Goal: Navigation & Orientation: Find specific page/section

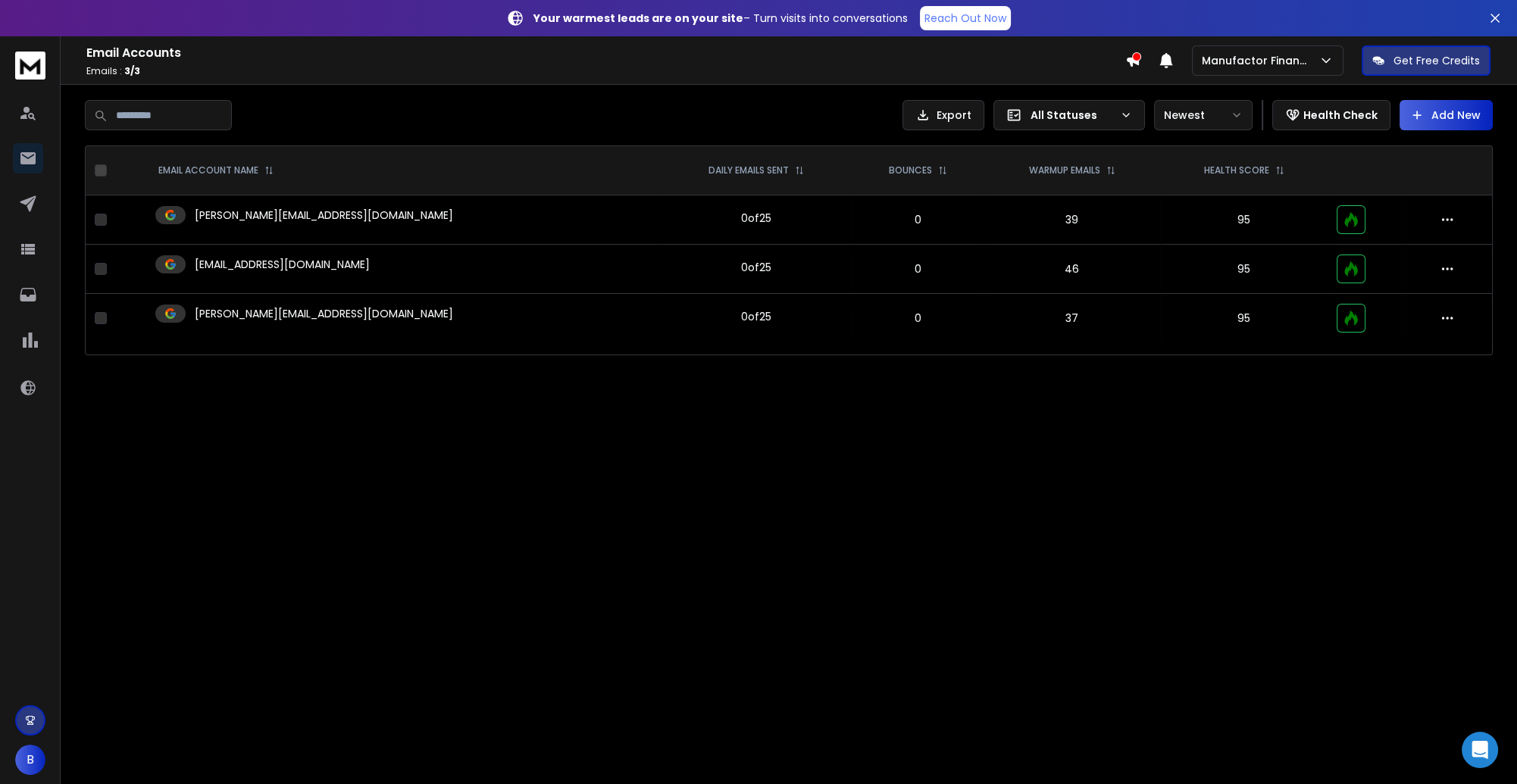
click at [706, 470] on div "Your warmest leads are on your site – Turn visits into conversations Reach Out …" at bounding box center [758, 392] width 1517 height 784
click at [32, 106] on icon at bounding box center [27, 113] width 18 height 18
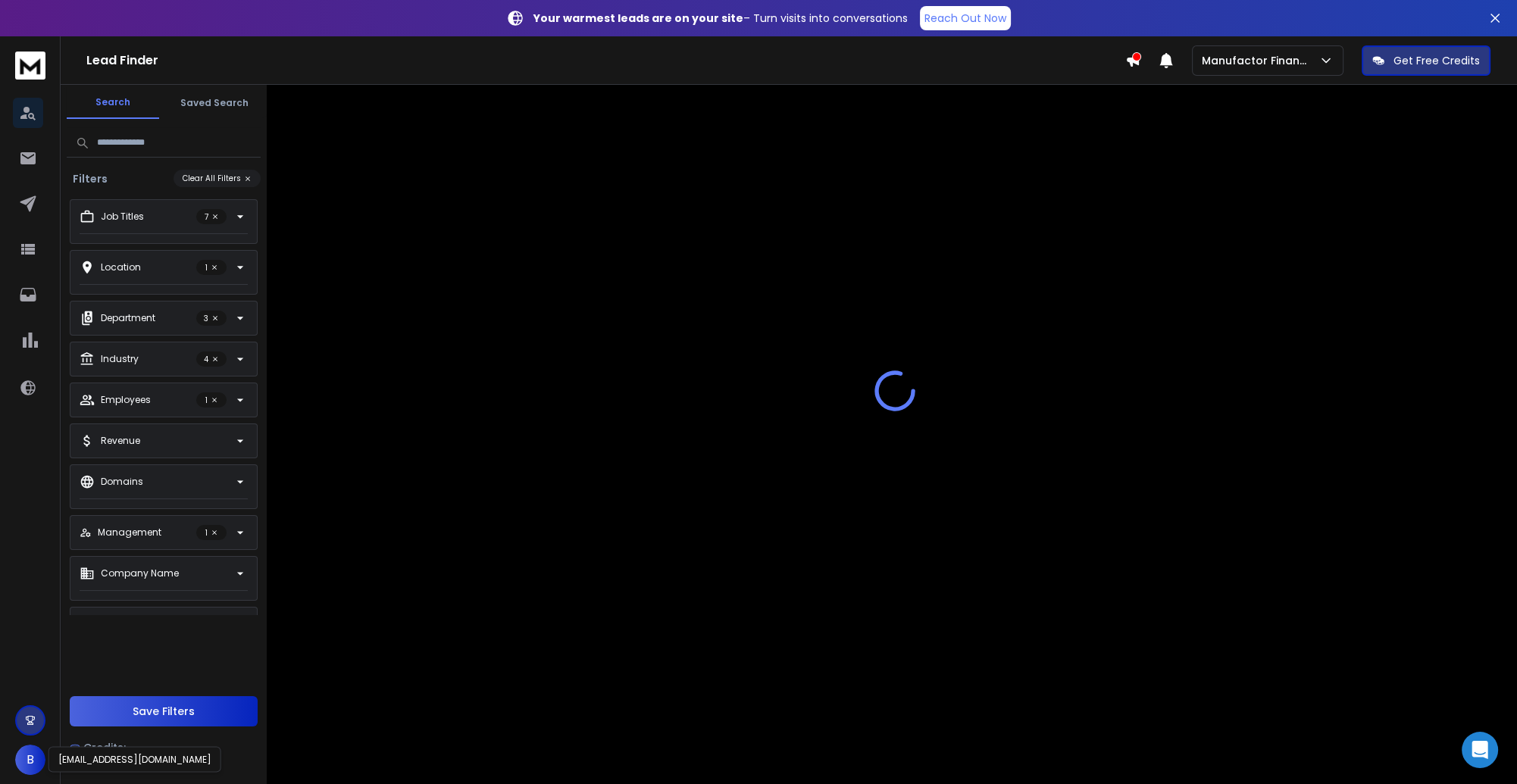
click at [23, 772] on span "B" at bounding box center [30, 760] width 30 height 30
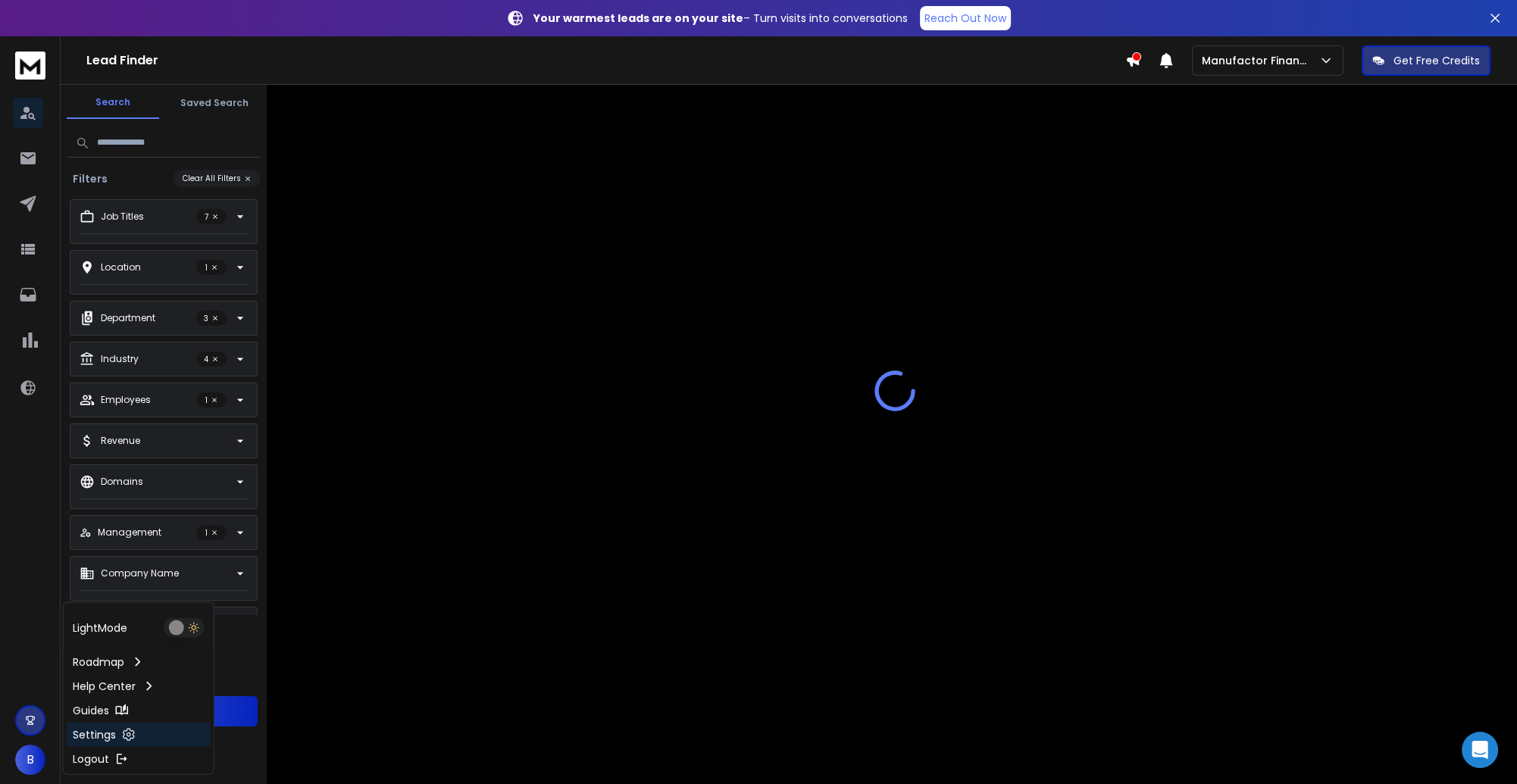
click at [86, 737] on p "Settings" at bounding box center [95, 734] width 43 height 15
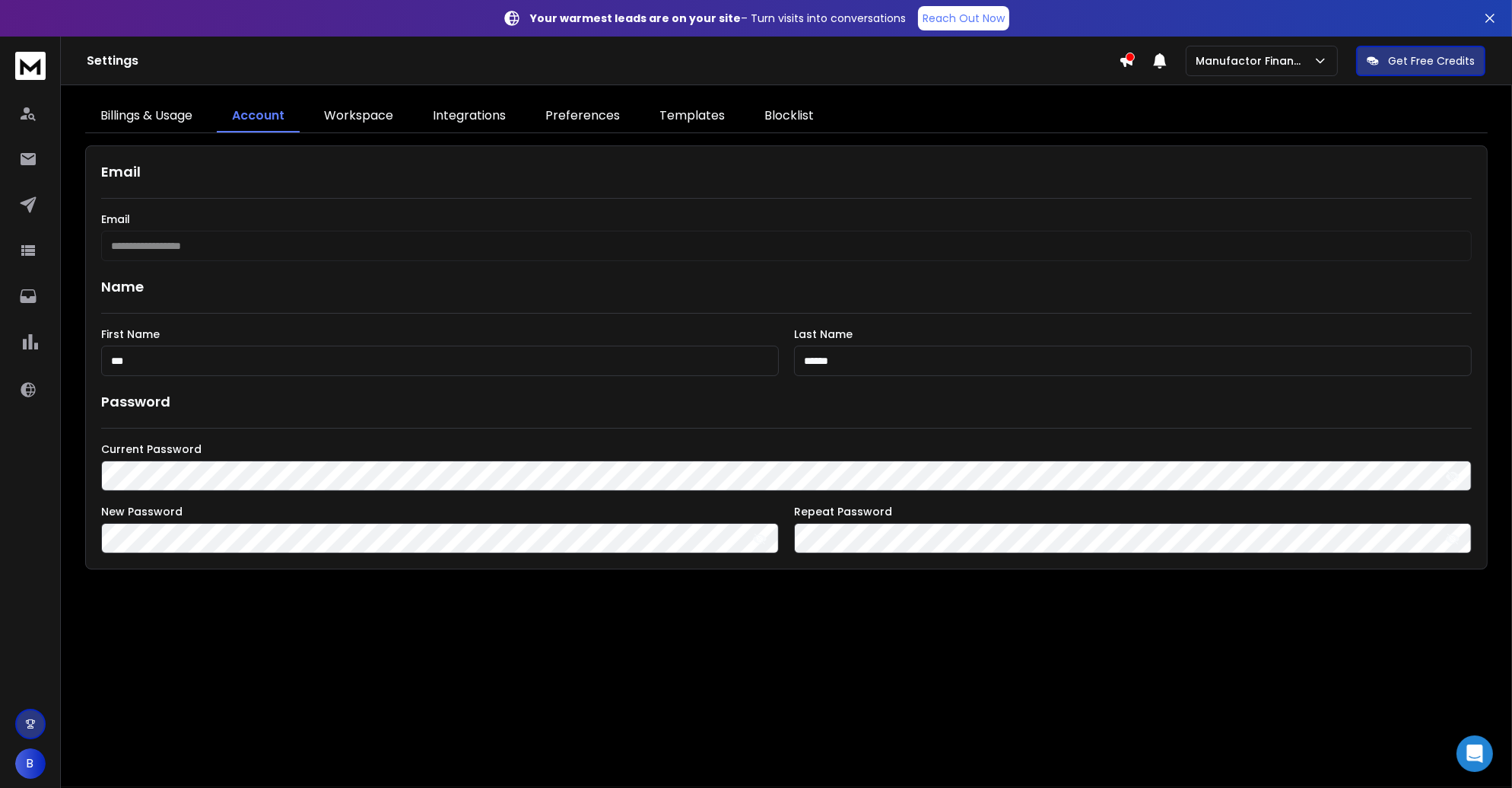
click at [391, 121] on link "Workspace" at bounding box center [359, 117] width 100 height 32
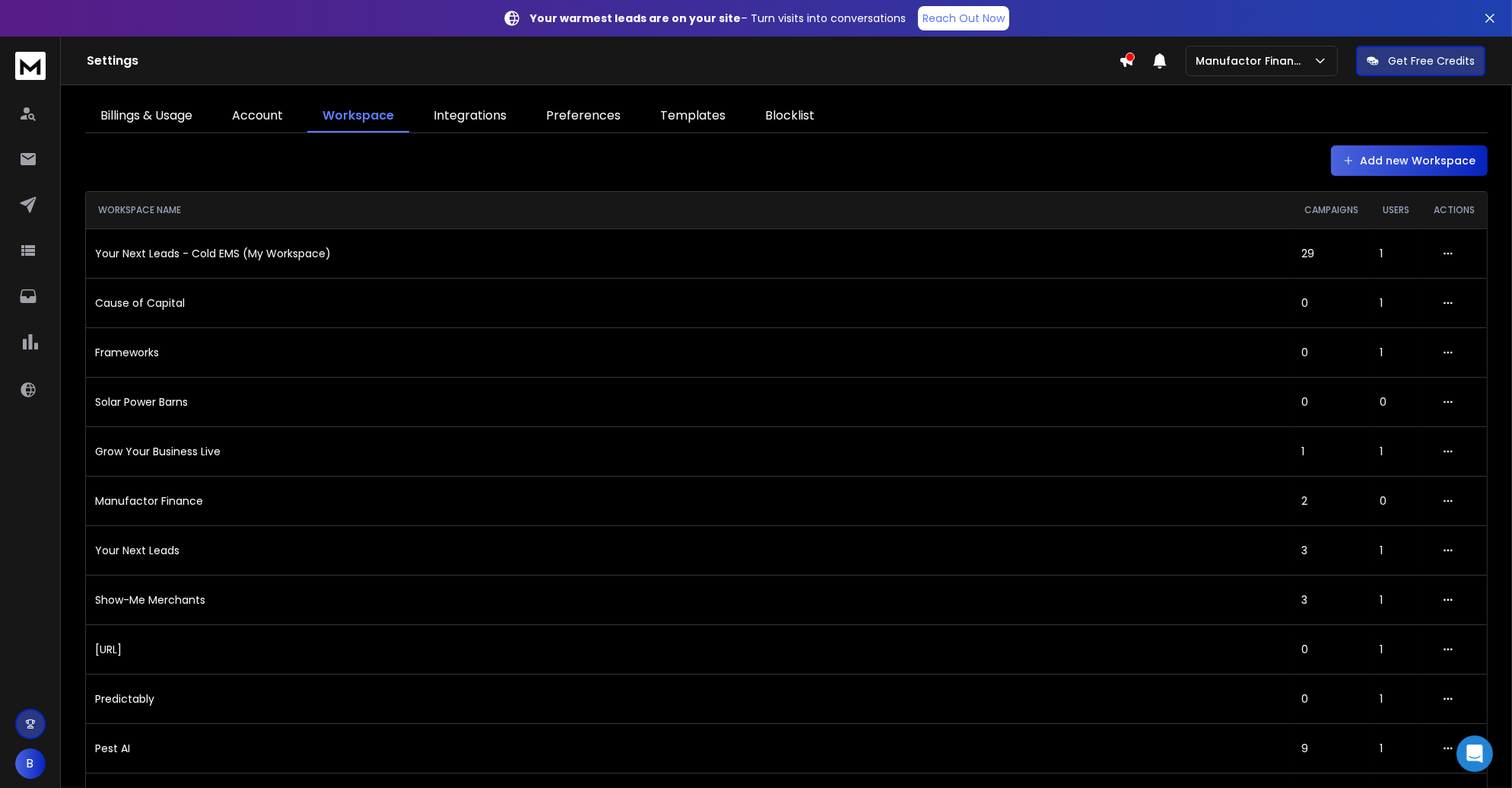
click at [454, 116] on link "Integrations" at bounding box center [470, 117] width 104 height 32
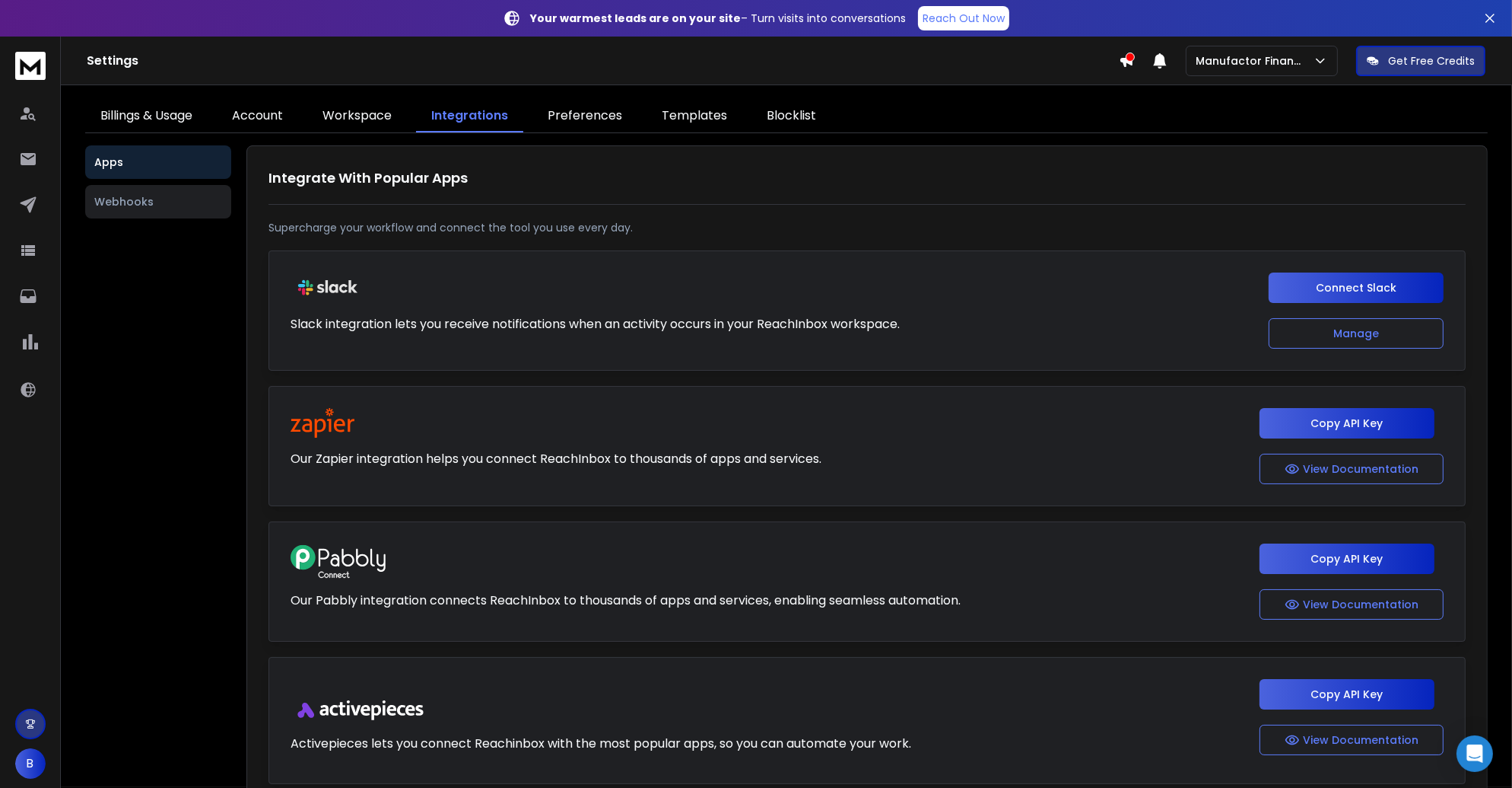
click at [575, 113] on link "Preferences" at bounding box center [584, 117] width 105 height 32
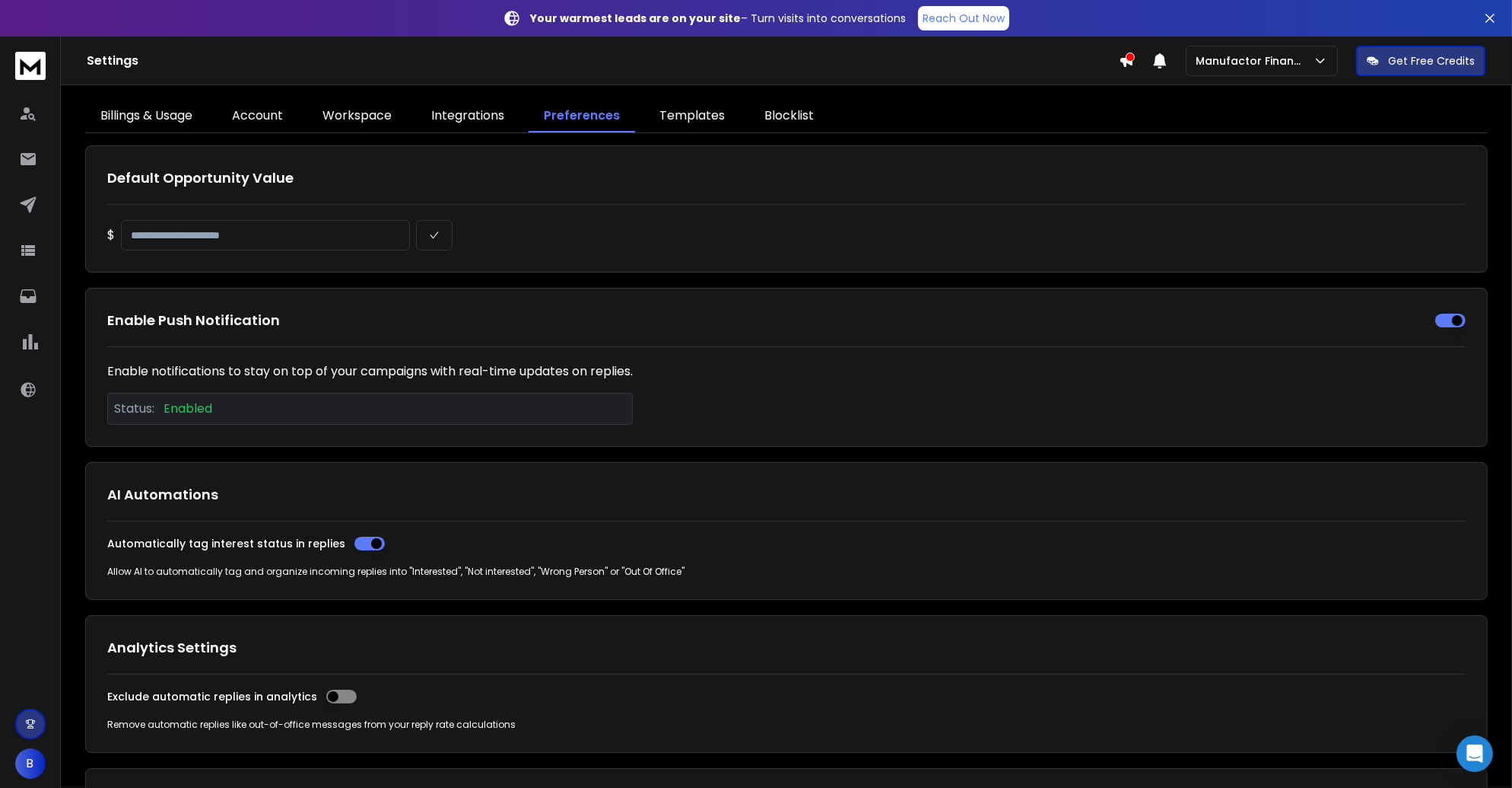
click at [703, 124] on link "Templates" at bounding box center [692, 117] width 96 height 32
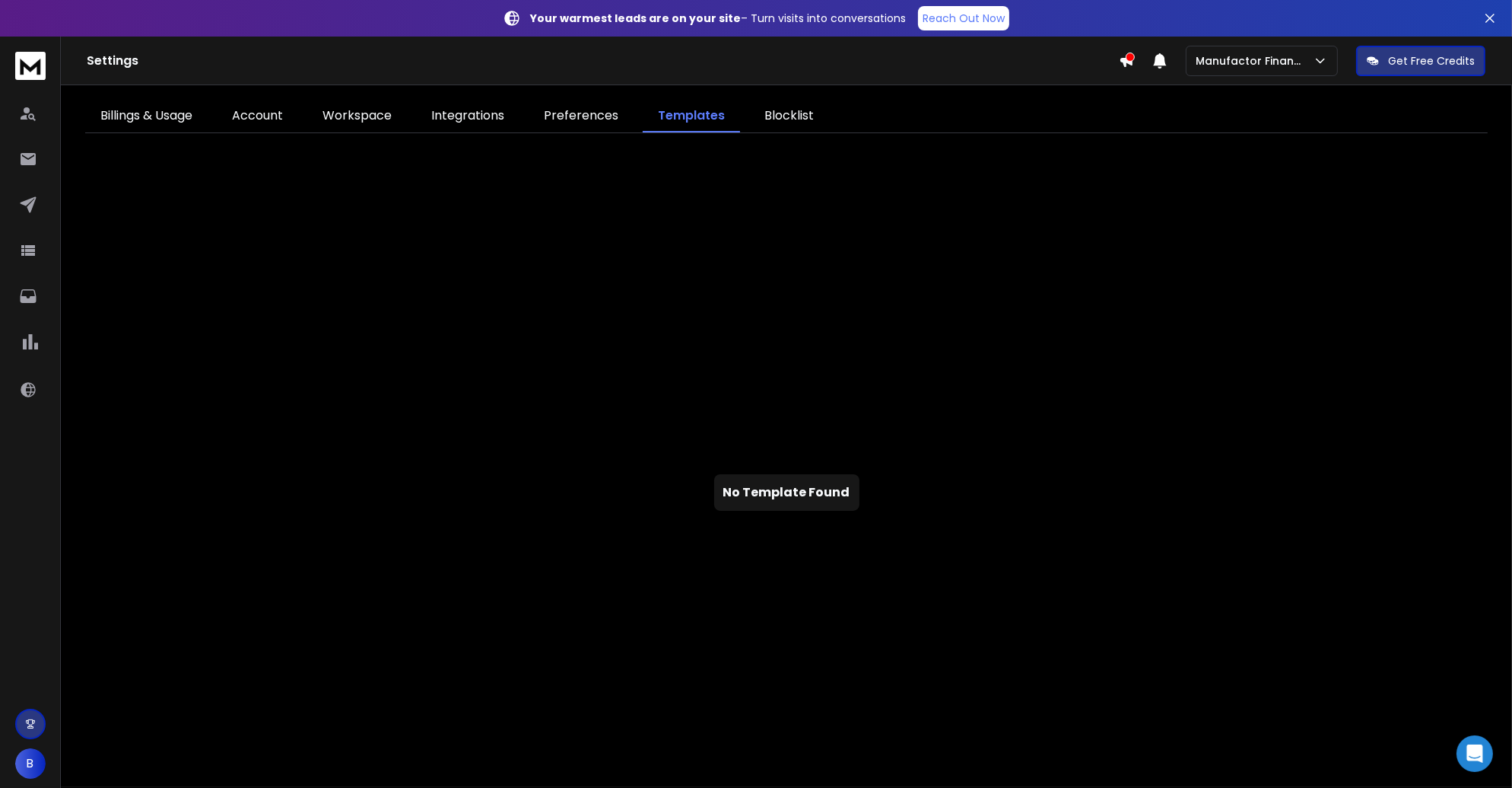
click at [117, 113] on link "Billings & Usage" at bounding box center [146, 117] width 122 height 32
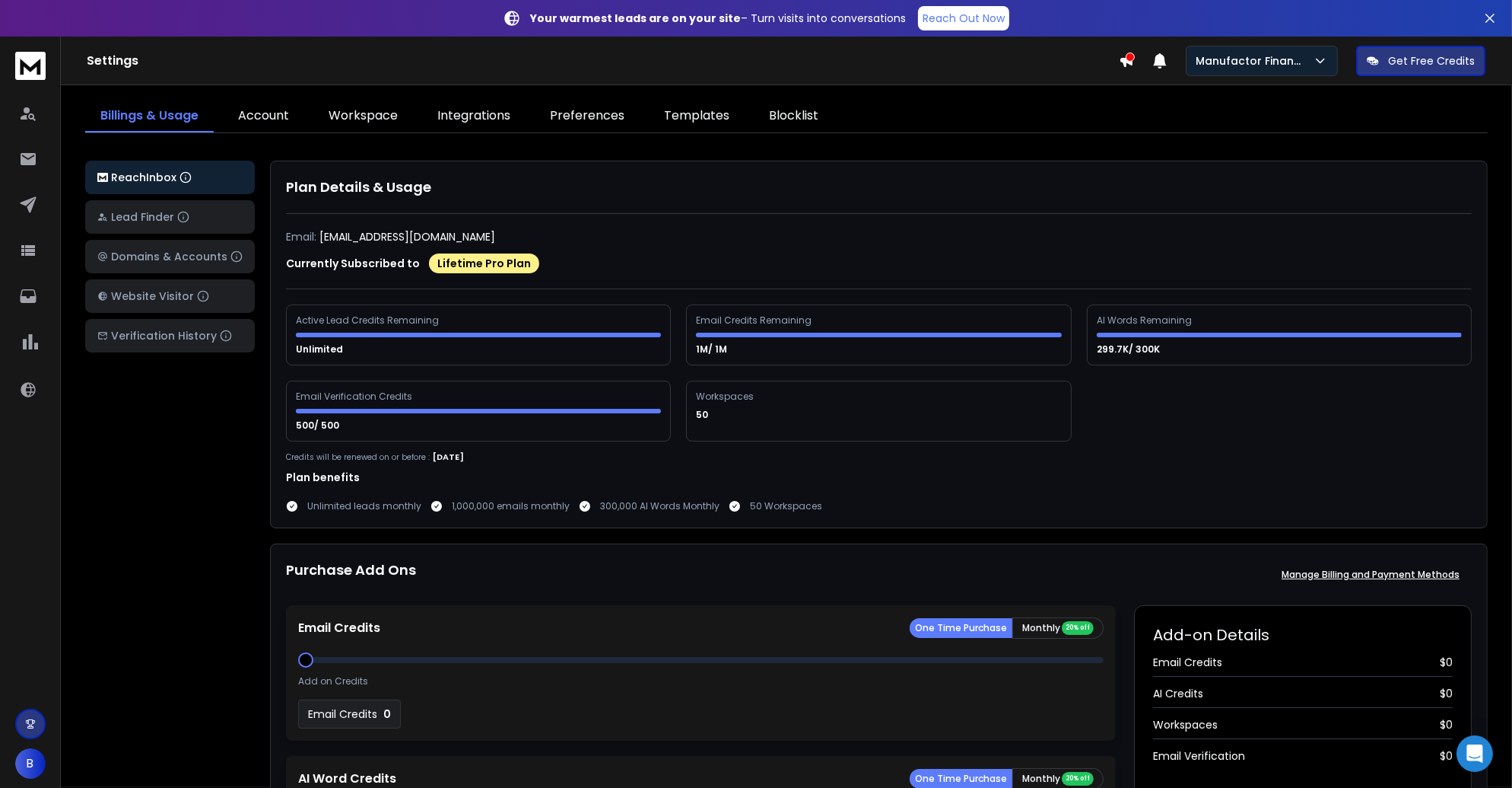
click at [1229, 64] on p "Manufactor Finance" at bounding box center [1254, 61] width 117 height 15
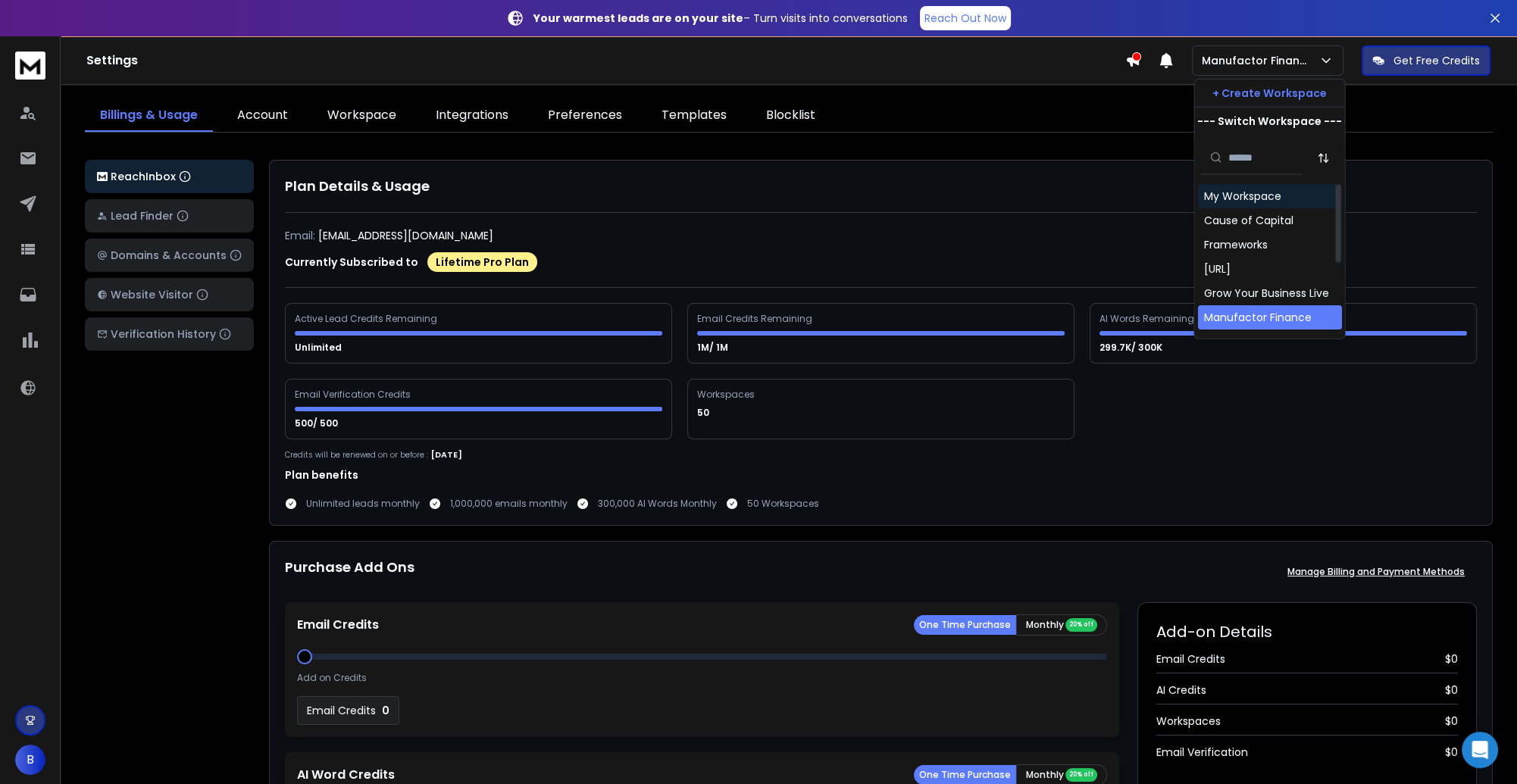
click at [1208, 195] on div "My Workspace" at bounding box center [1241, 196] width 77 height 15
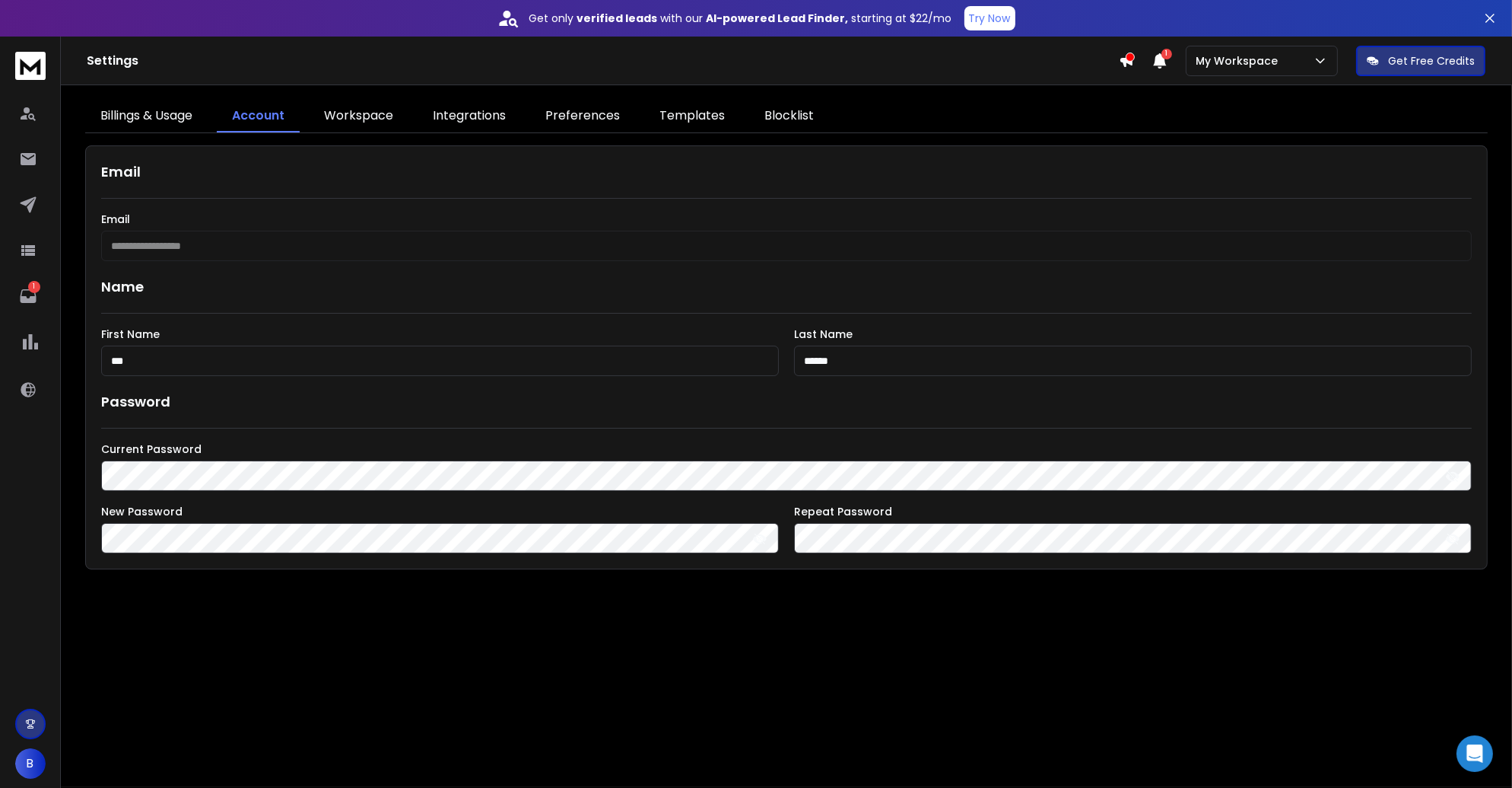
click at [10, 764] on div "1 B" at bounding box center [30, 415] width 61 height 757
click at [30, 764] on span "B" at bounding box center [30, 763] width 30 height 30
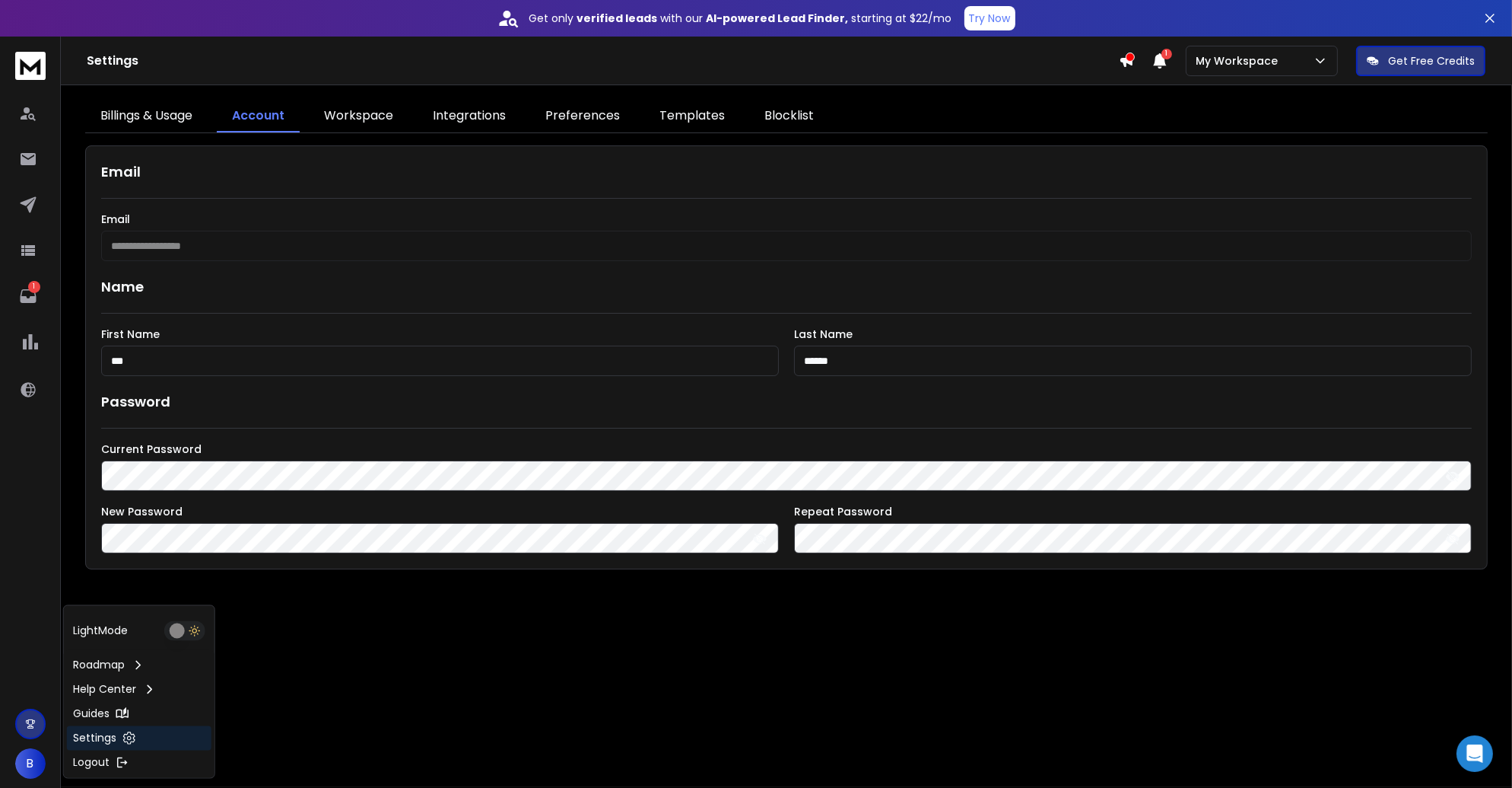
click at [128, 738] on icon at bounding box center [129, 738] width 14 height 14
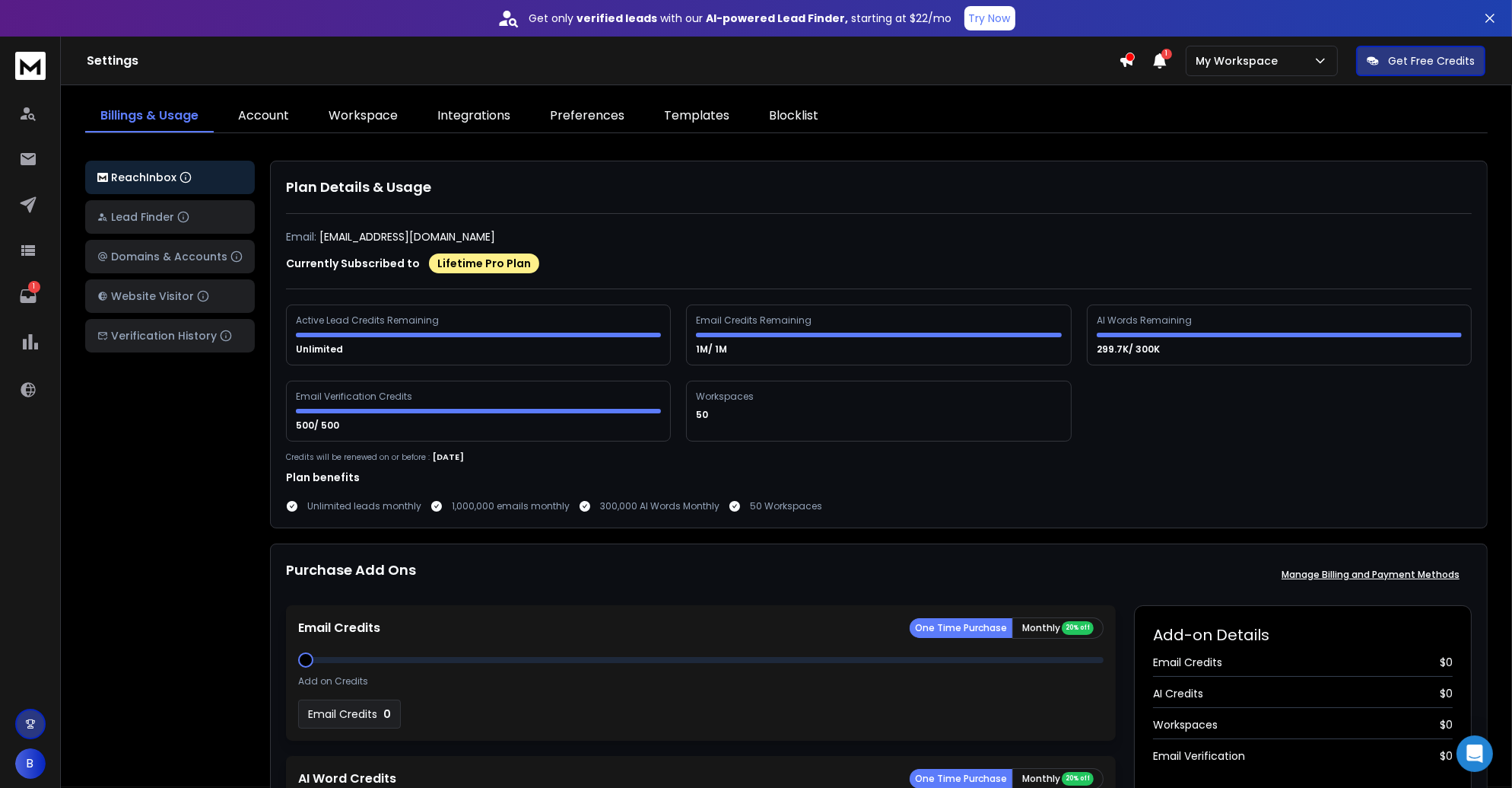
click at [274, 126] on link "Account" at bounding box center [264, 117] width 81 height 32
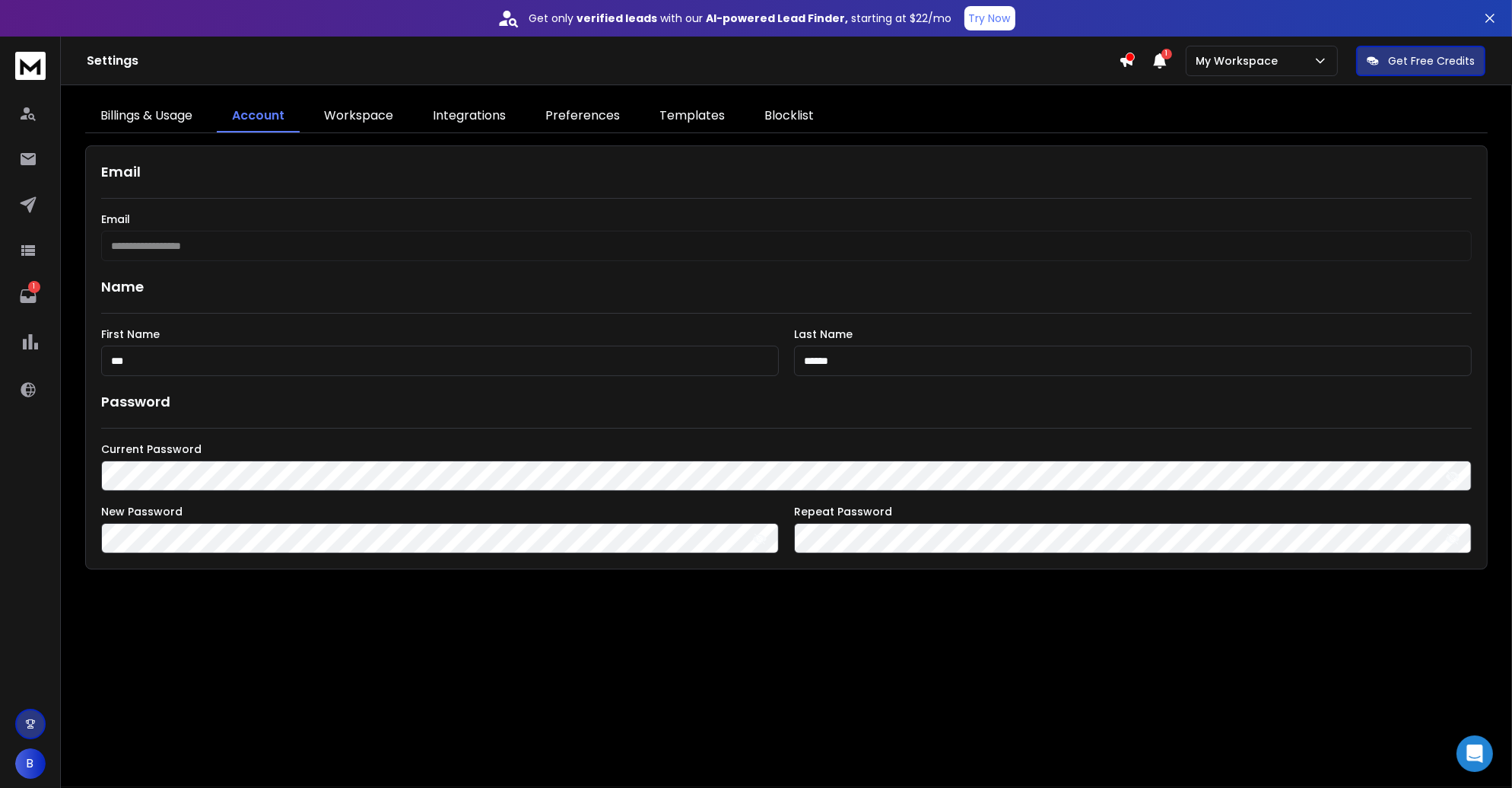
click at [388, 113] on link "Workspace" at bounding box center [359, 117] width 100 height 32
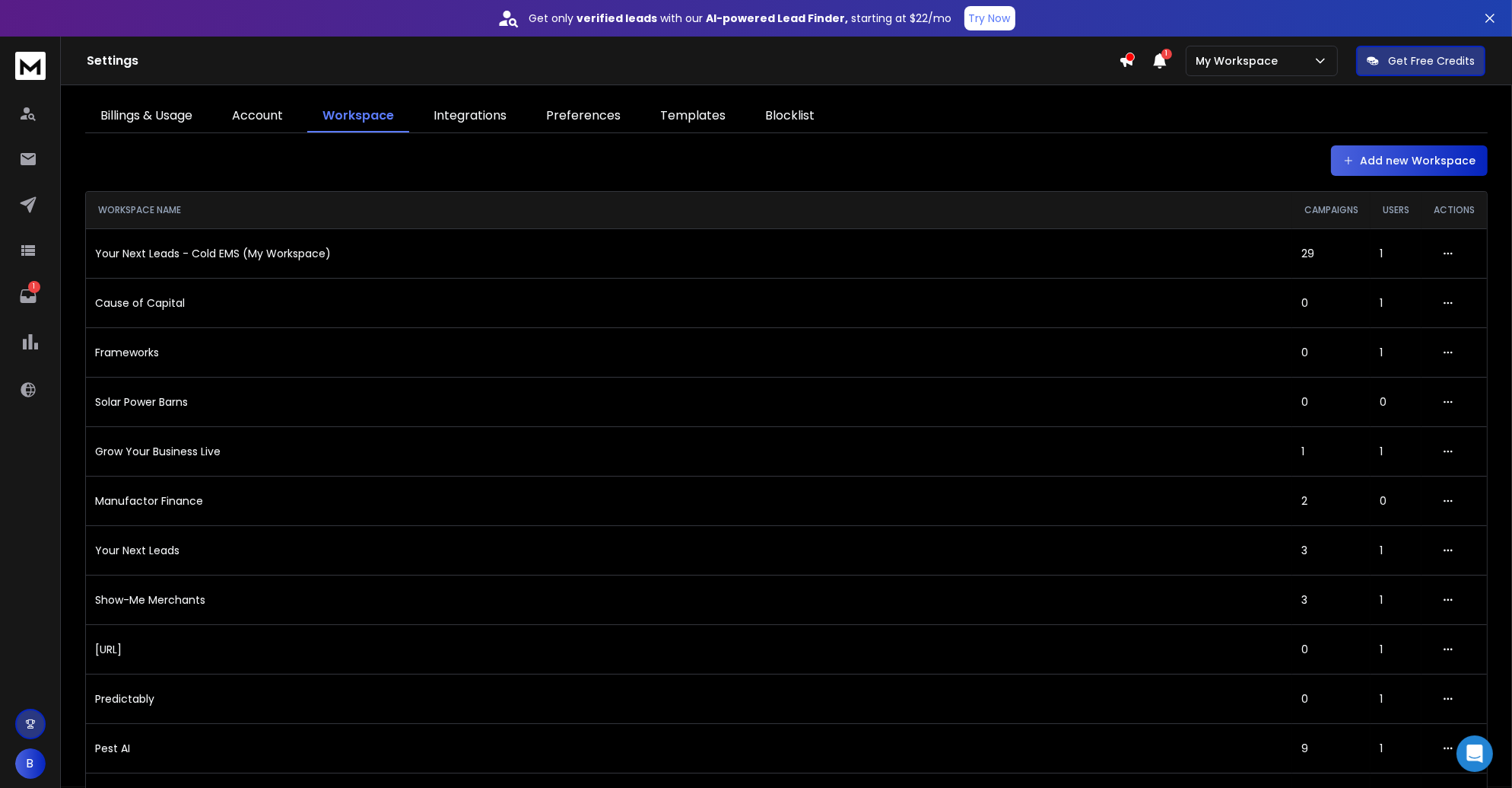
click at [461, 114] on link "Integrations" at bounding box center [470, 117] width 104 height 32
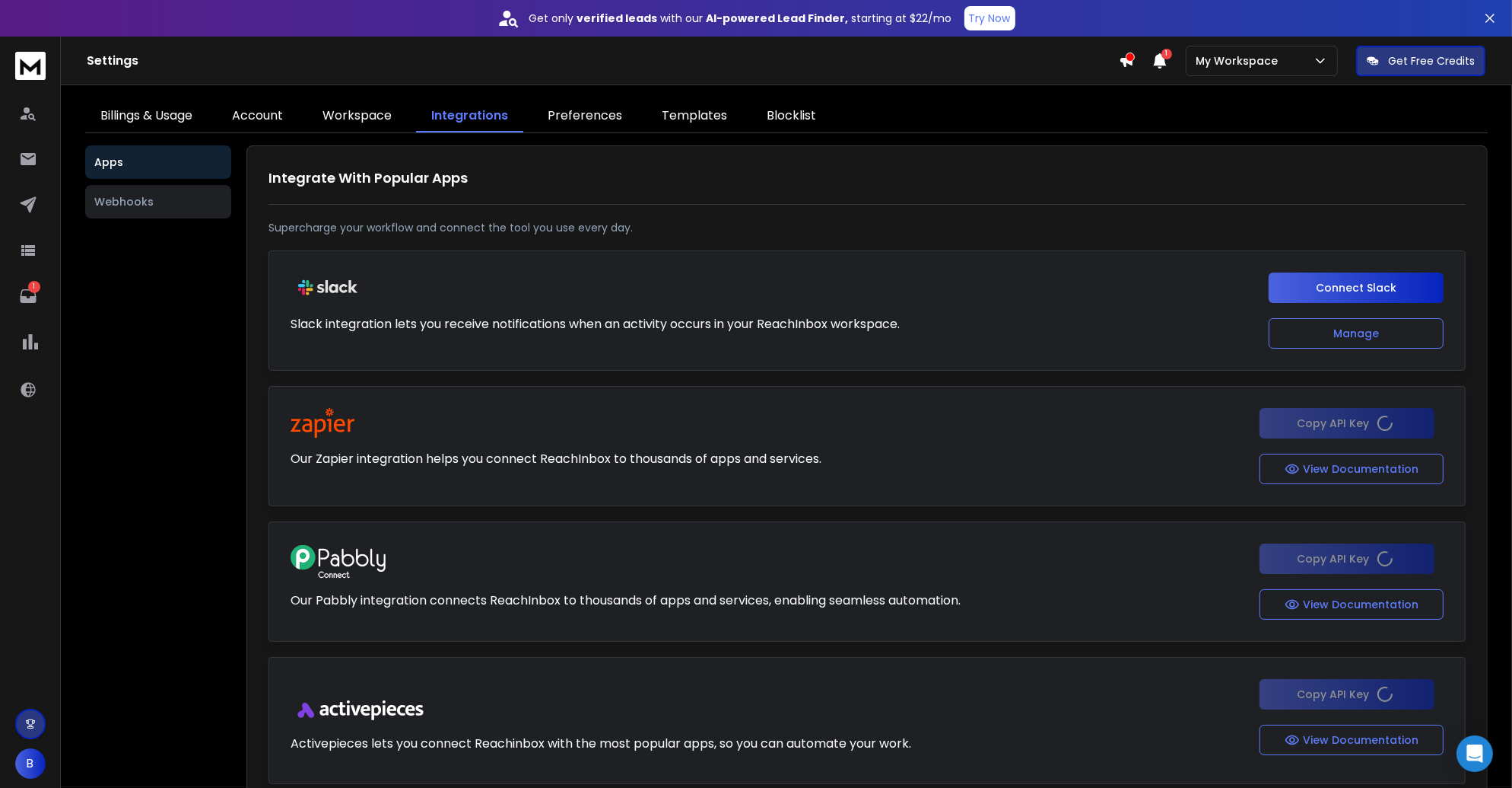
click at [561, 117] on link "Preferences" at bounding box center [584, 117] width 105 height 32
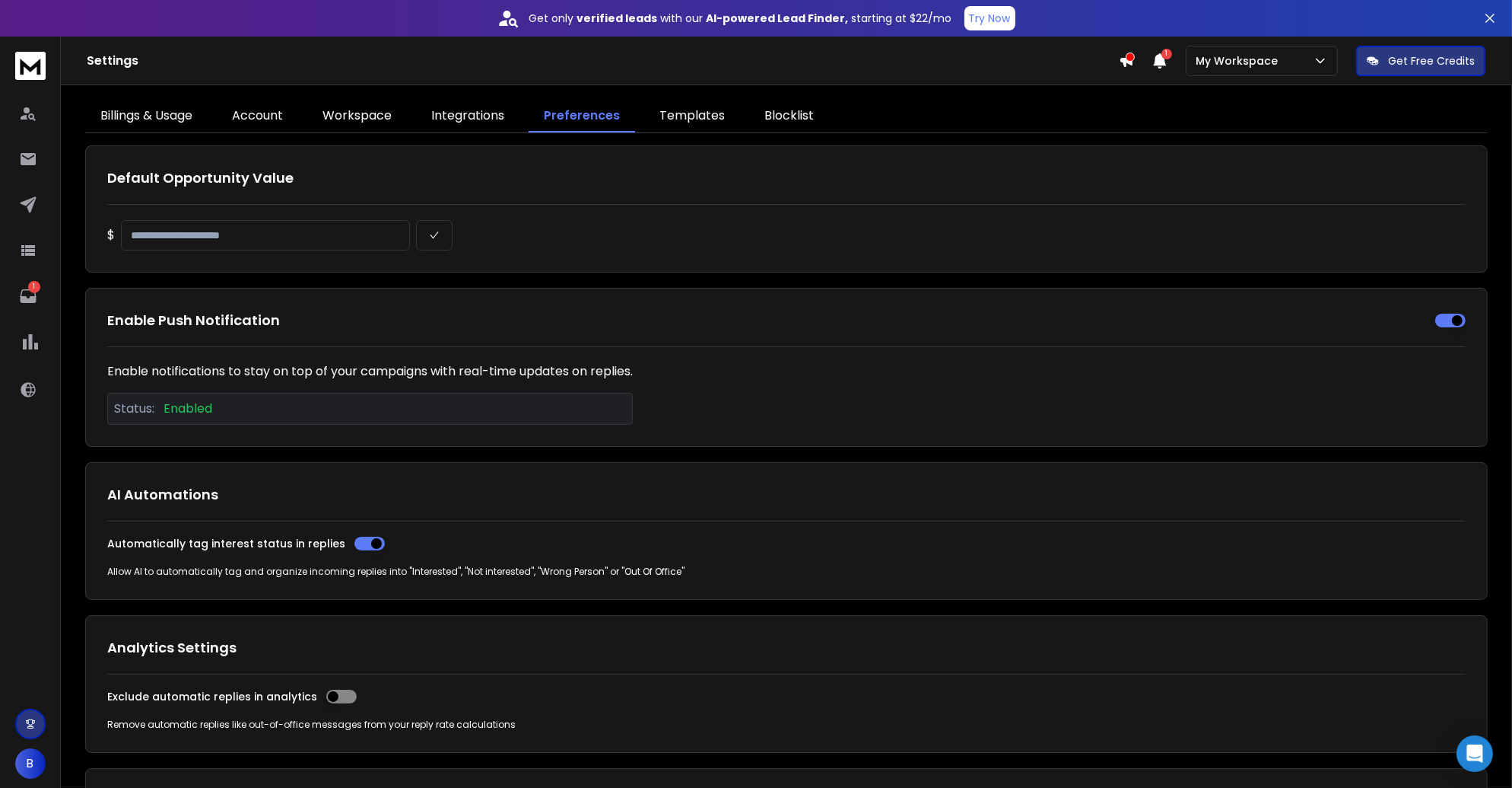
click at [702, 123] on link "Templates" at bounding box center [692, 117] width 96 height 32
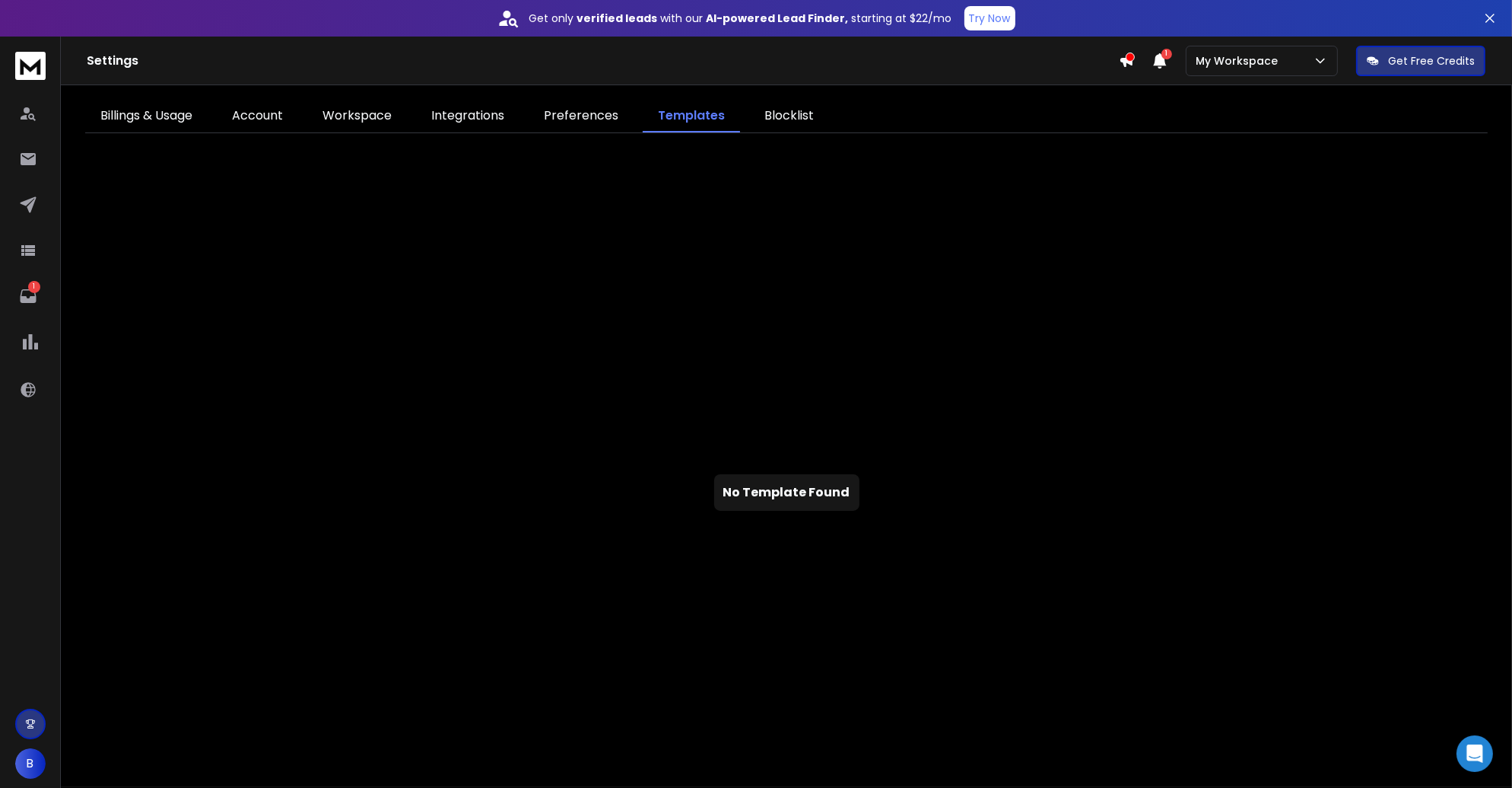
click at [817, 123] on link "Blocklist" at bounding box center [789, 117] width 80 height 32
click at [101, 127] on link "Billings & Usage" at bounding box center [146, 117] width 122 height 32
